Goal: Task Accomplishment & Management: Manage account settings

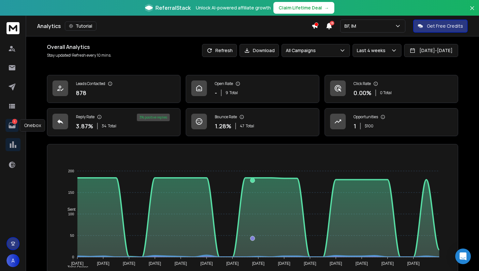
click at [15, 126] on icon at bounding box center [12, 126] width 8 height 8
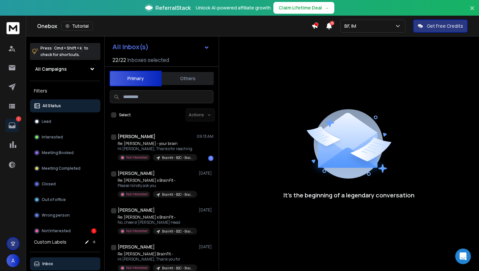
click at [473, 7] on icon "Close banner" at bounding box center [472, 8] width 4 height 4
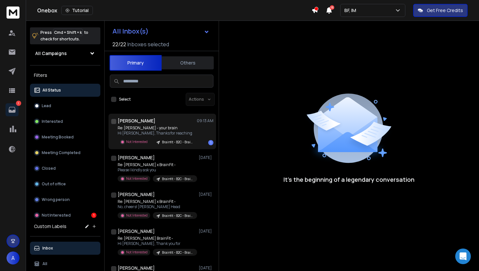
click at [167, 128] on p "Re: Nikola - your brain" at bounding box center [157, 128] width 78 height 5
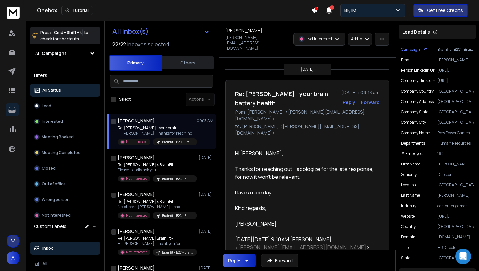
click at [366, 10] on div "BF, IM" at bounding box center [373, 10] width 57 height 7
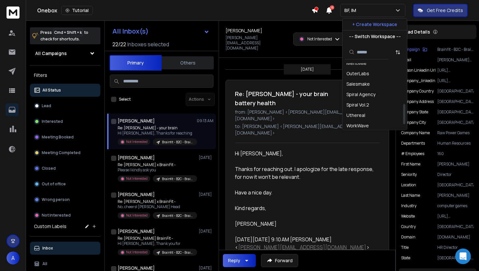
scroll to position [130, 0]
click at [365, 87] on div "Salesmake" at bounding box center [358, 85] width 23 height 7
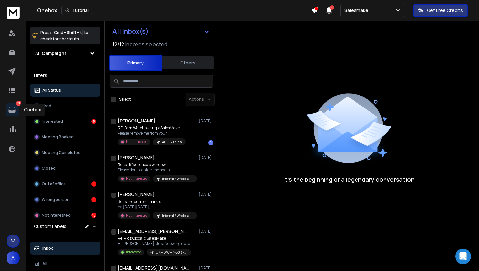
click at [10, 111] on icon at bounding box center [11, 110] width 7 height 6
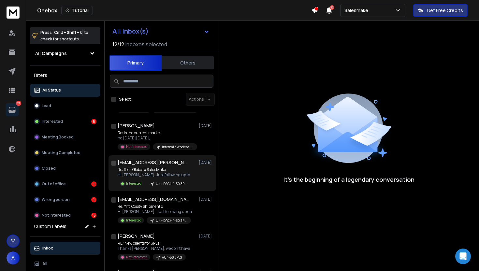
scroll to position [72, 0]
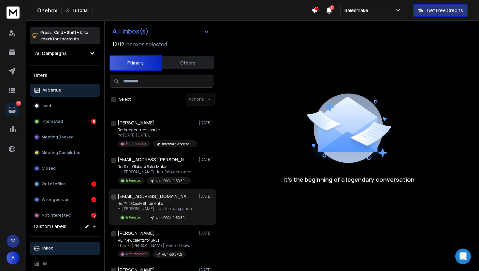
click at [172, 204] on p "Re: Ynt: Cosity Shipment x" at bounding box center [155, 203] width 74 height 5
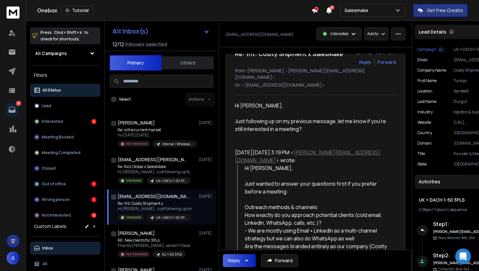
scroll to position [29, 0]
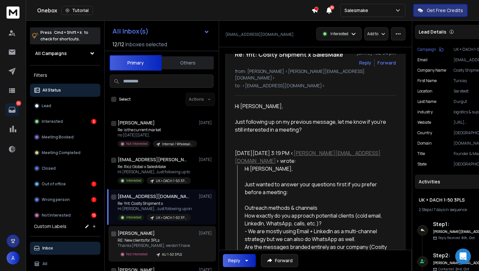
click at [162, 232] on div "[PERSON_NAME] [DATE]" at bounding box center [166, 233] width 96 height 7
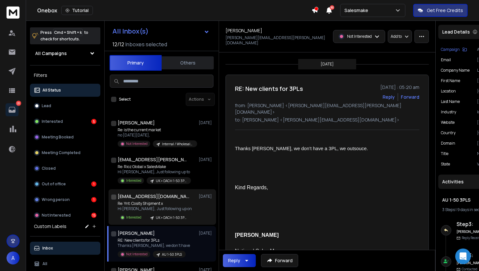
click at [167, 204] on p "Re: Ynt: Cosity Shipment x" at bounding box center [155, 203] width 74 height 5
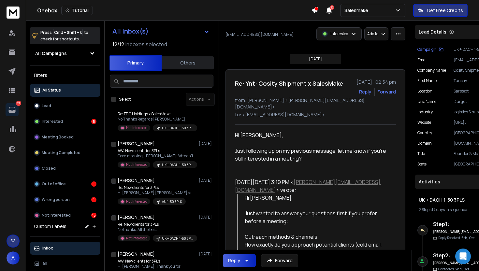
scroll to position [0, 0]
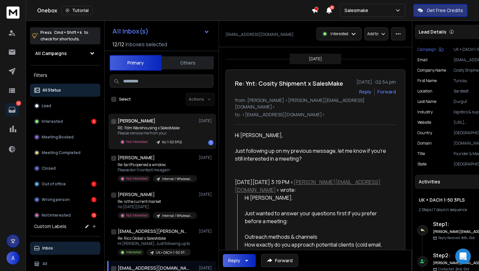
click at [186, 133] on div "RE: Fdm Warehousing x SalesMake Please remove me from your Not Interested AU 1-…" at bounding box center [166, 136] width 96 height 20
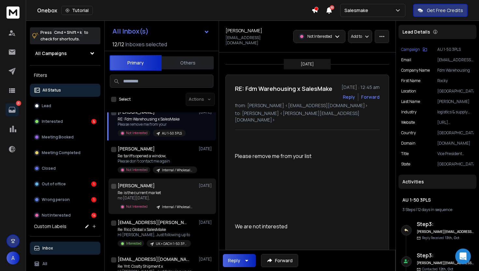
scroll to position [8, 0]
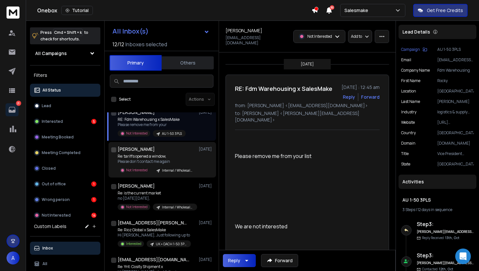
click at [171, 163] on p "Please don’t contact me again" at bounding box center [157, 161] width 78 height 5
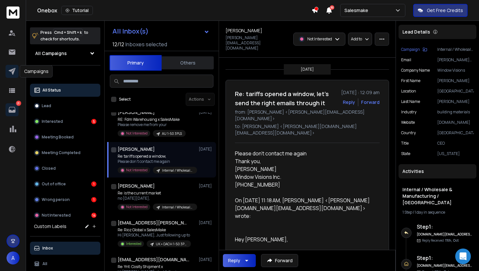
click at [15, 73] on icon at bounding box center [12, 71] width 8 height 8
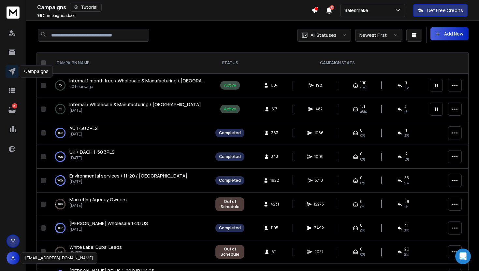
click at [10, 263] on span "A" at bounding box center [13, 258] width 13 height 13
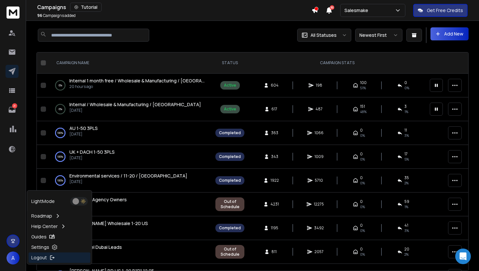
click at [46, 259] on div "Logout" at bounding box center [60, 258] width 62 height 10
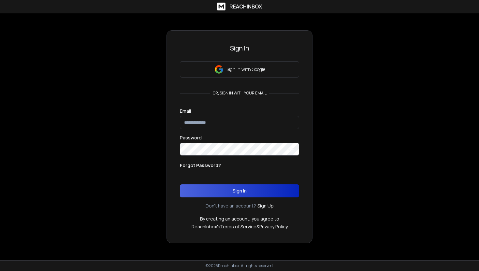
click at [205, 124] on input "email" at bounding box center [239, 122] width 119 height 13
type input "**********"
click at [248, 194] on button "Sign In" at bounding box center [239, 191] width 119 height 13
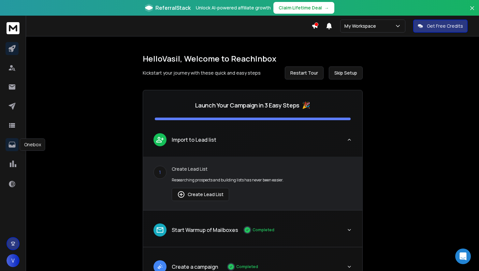
click at [10, 145] on icon at bounding box center [11, 145] width 7 height 6
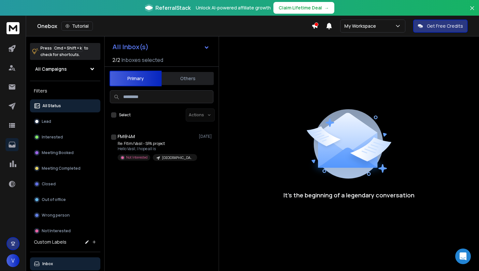
click at [180, 76] on button "Others" at bounding box center [188, 78] width 52 height 14
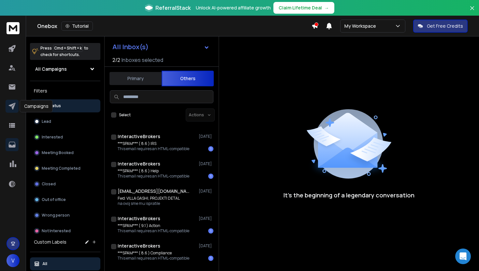
click at [9, 105] on icon at bounding box center [11, 106] width 7 height 7
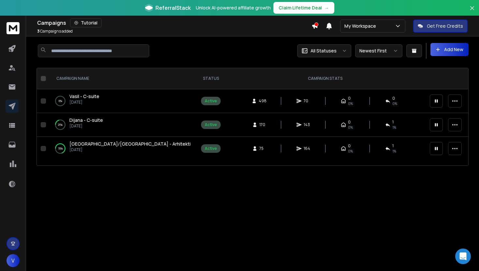
click at [83, 97] on span "Vasil - C-suite" at bounding box center [84, 96] width 30 height 6
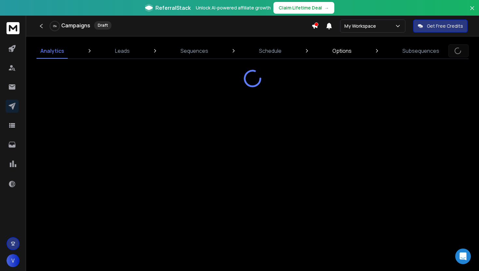
click at [343, 50] on p "Options" at bounding box center [342, 51] width 19 height 8
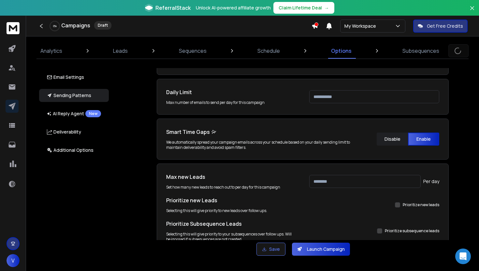
scroll to position [206, 0]
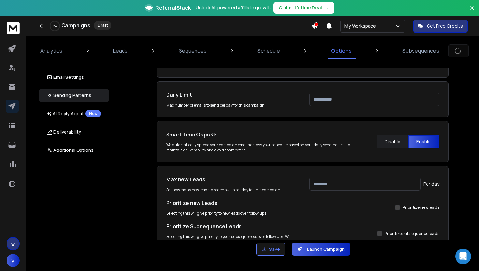
drag, startPoint x: 314, startPoint y: 103, endPoint x: 304, endPoint y: 101, distance: 10.4
click at [304, 101] on div "Daily Limit Max number of emails to send per day for this campaign **" at bounding box center [302, 99] width 273 height 17
type input "**"
click at [272, 254] on button "Save" at bounding box center [271, 249] width 29 height 13
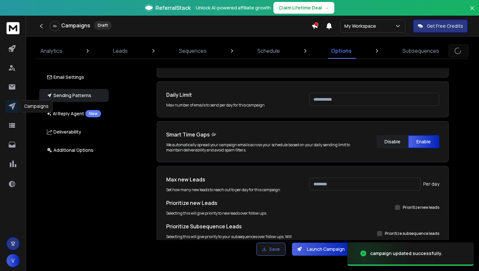
click at [7, 108] on link at bounding box center [12, 106] width 13 height 13
